Goal: Navigation & Orientation: Find specific page/section

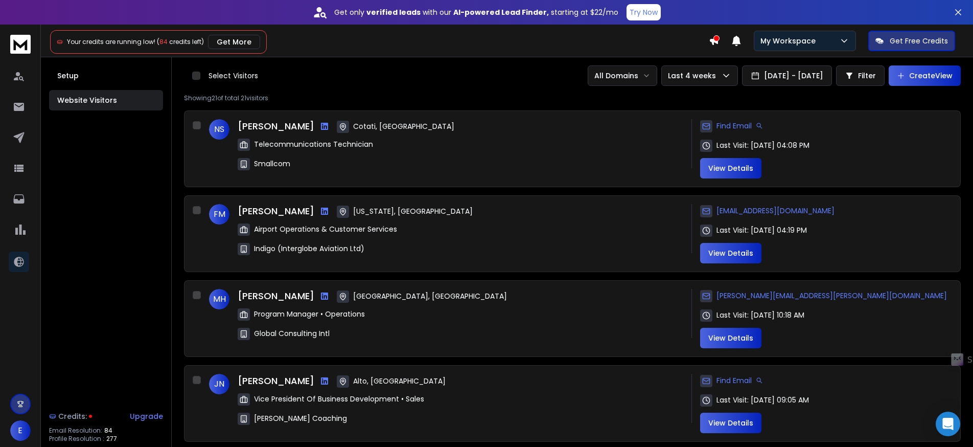
click at [838, 48] on button "My Workspace" at bounding box center [805, 41] width 102 height 20
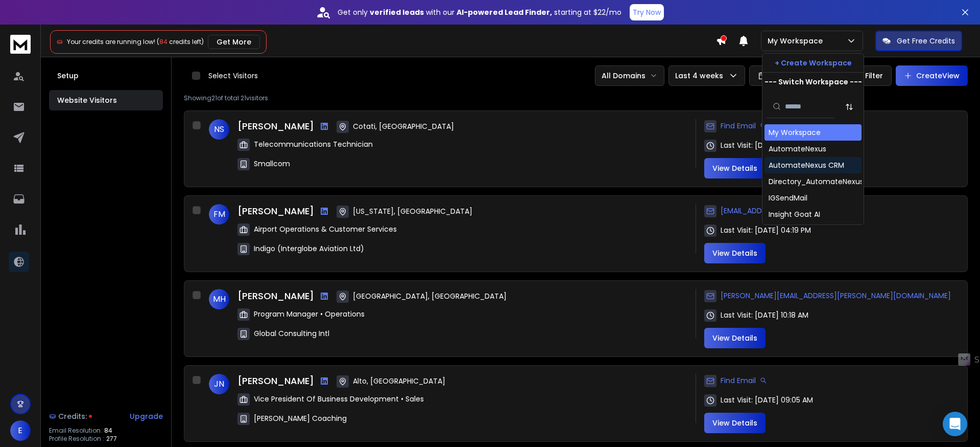
click at [790, 163] on div "AutomateNexus CRM" at bounding box center [807, 165] width 76 height 10
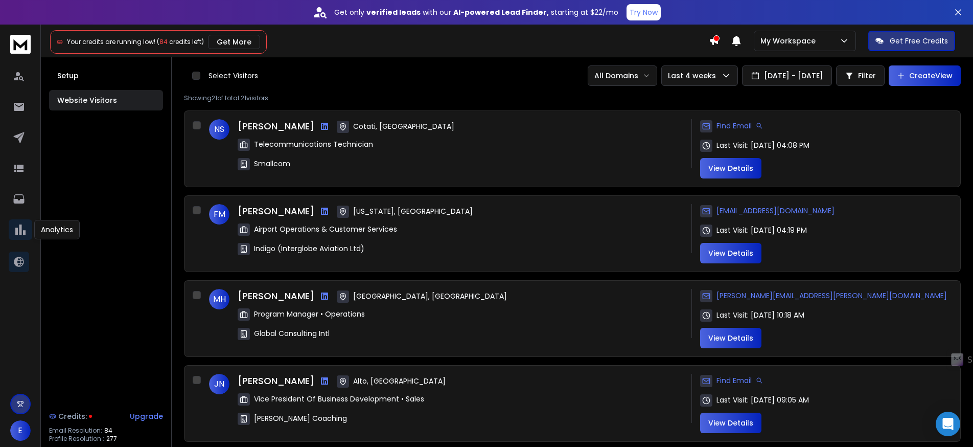
click at [24, 231] on icon at bounding box center [20, 229] width 10 height 10
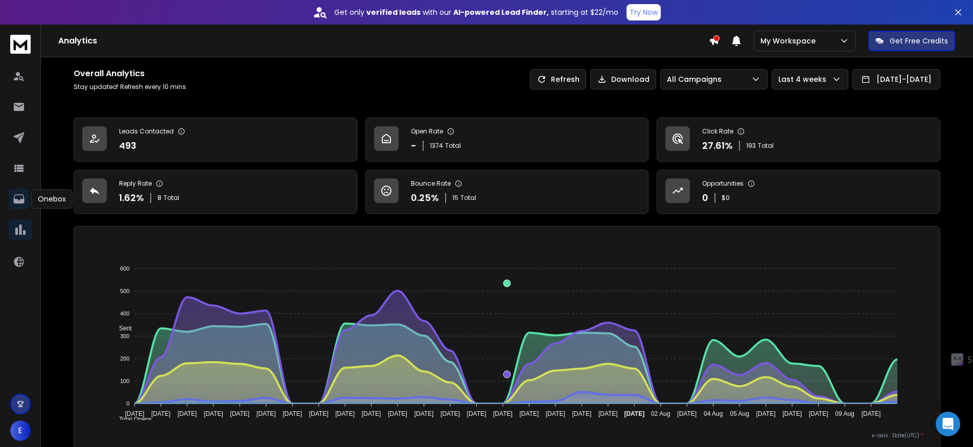
click at [18, 194] on icon at bounding box center [18, 198] width 11 height 9
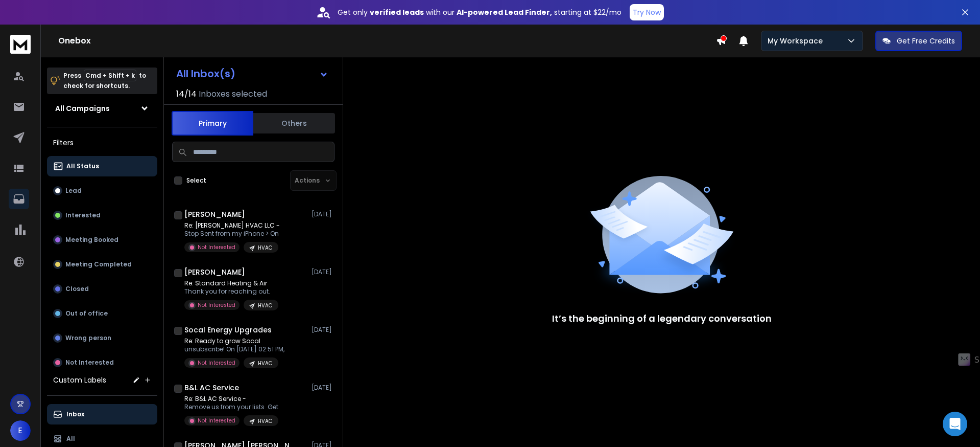
click at [857, 38] on icon "button" at bounding box center [852, 41] width 10 height 10
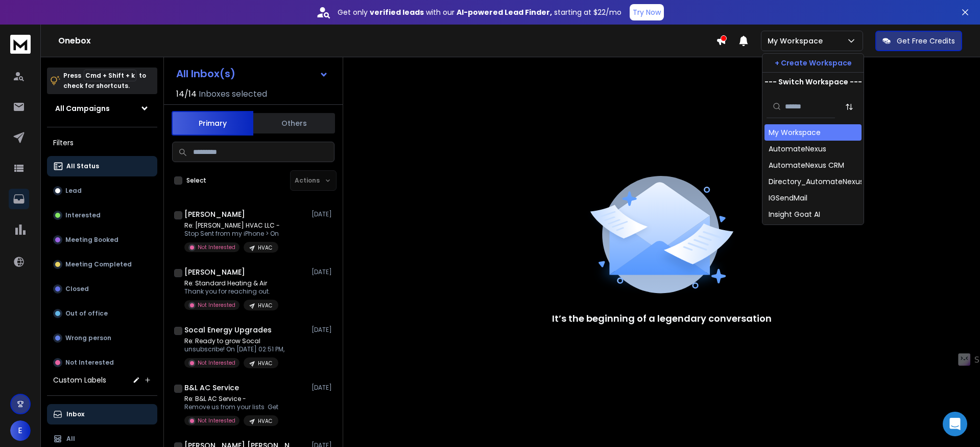
click at [639, 76] on div "It’s the beginning of a legendary conversation" at bounding box center [661, 247] width 637 height 380
